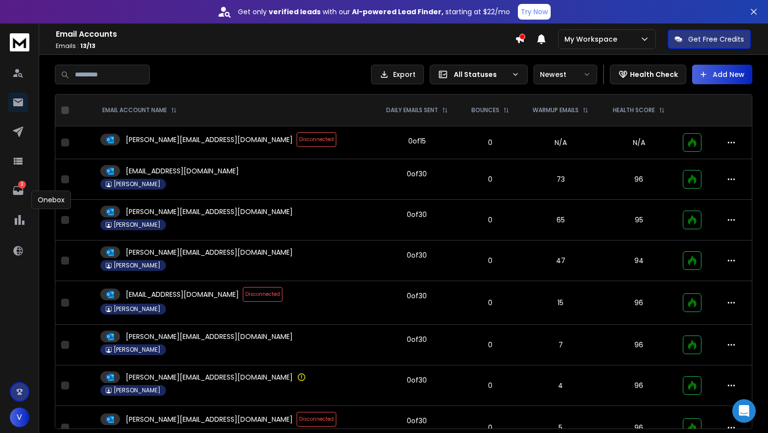
click at [19, 188] on div "2" at bounding box center [19, 163] width 23 height 201
click at [18, 196] on icon at bounding box center [18, 191] width 12 height 12
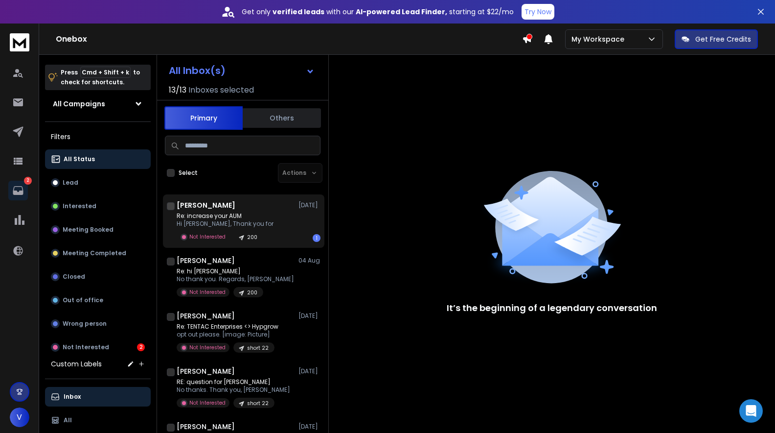
click at [280, 233] on div "Re: increase your AUM Hi [PERSON_NAME], Thank you for Not Interested 200 1" at bounding box center [249, 227] width 144 height 30
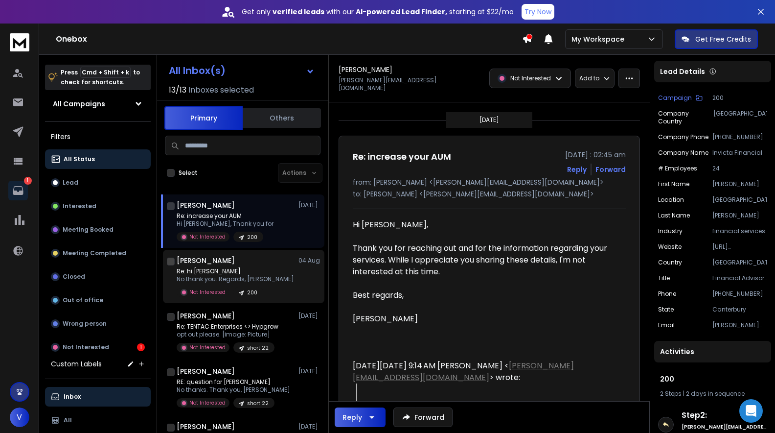
click at [286, 287] on div "Re: hi [PERSON_NAME] No thank you. Regards, [PERSON_NAME] Not Interested 200" at bounding box center [249, 282] width 144 height 30
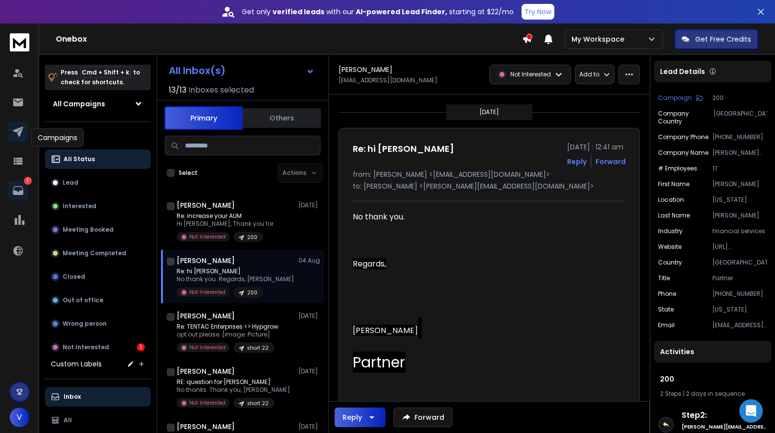
click at [20, 137] on icon at bounding box center [18, 131] width 10 height 10
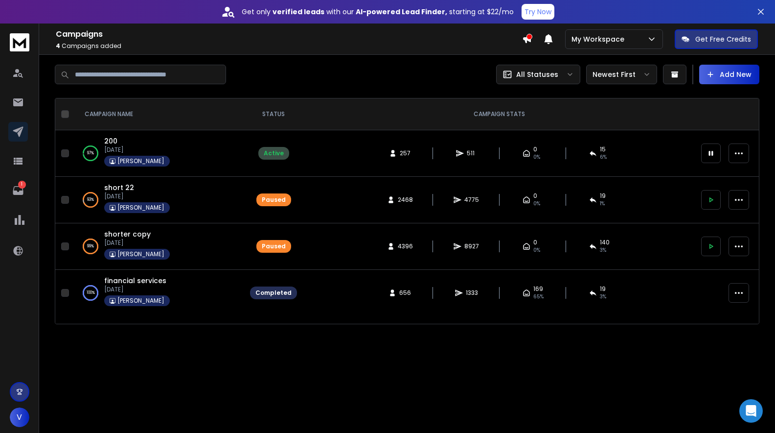
click at [117, 146] on span "200" at bounding box center [110, 141] width 13 height 10
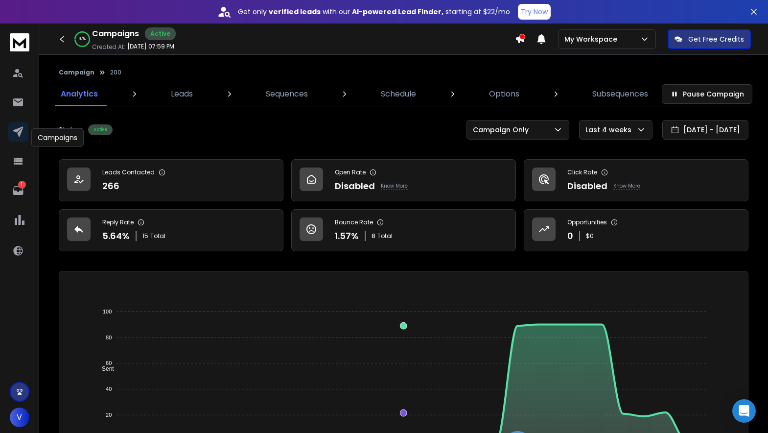
click at [19, 137] on icon at bounding box center [18, 131] width 10 height 10
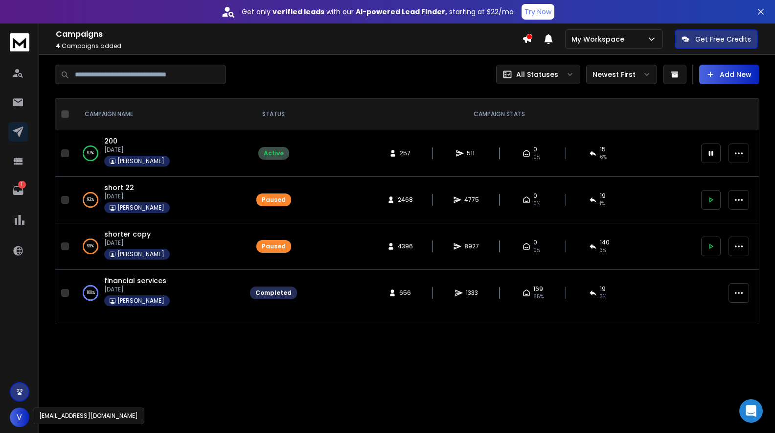
click at [20, 412] on span "V" at bounding box center [20, 417] width 20 height 20
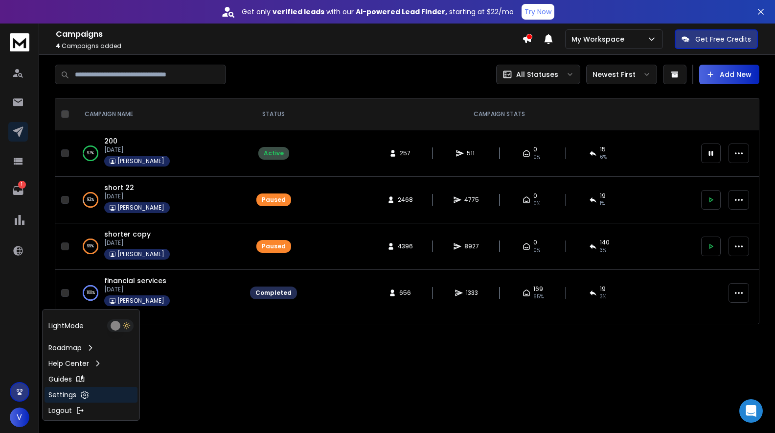
click at [68, 399] on p "Settings" at bounding box center [62, 395] width 28 height 10
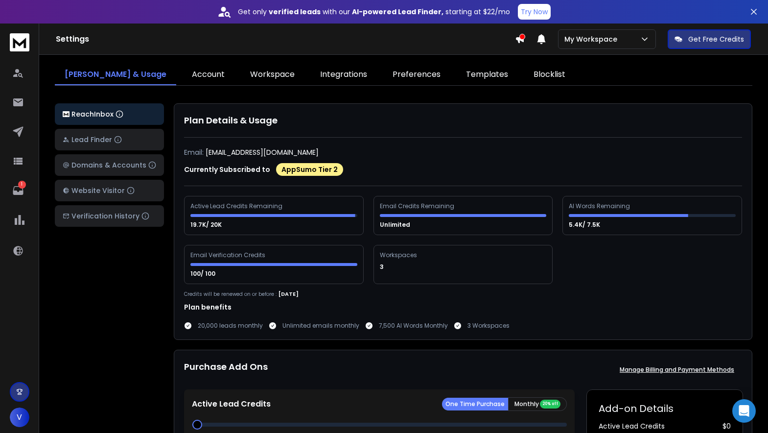
click at [242, 80] on link "Workspace" at bounding box center [272, 75] width 64 height 21
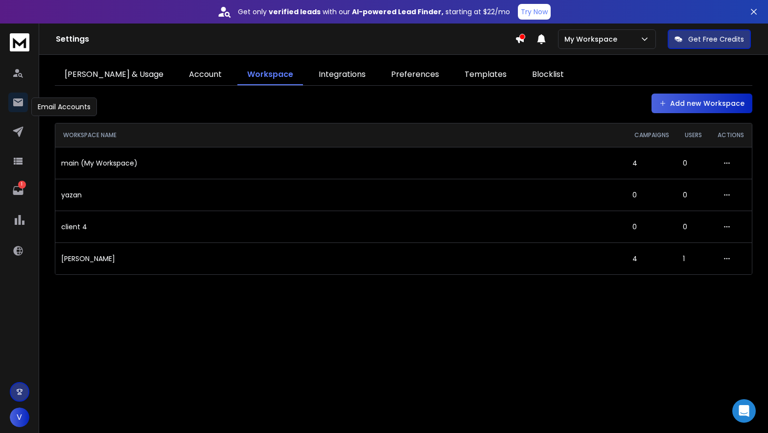
click at [14, 105] on icon at bounding box center [18, 102] width 10 height 8
